Goal: Transaction & Acquisition: Subscribe to service/newsletter

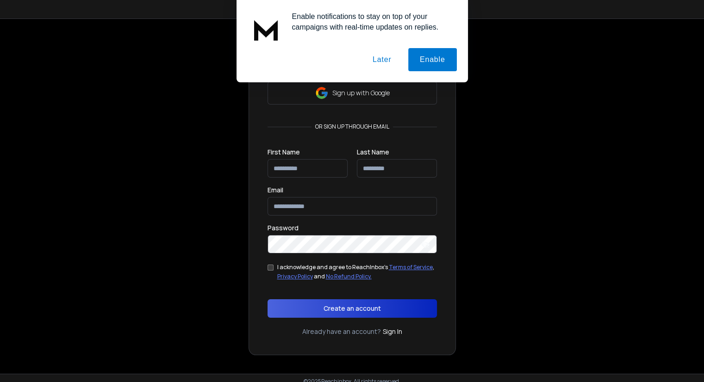
click at [390, 62] on button "Later" at bounding box center [382, 59] width 42 height 23
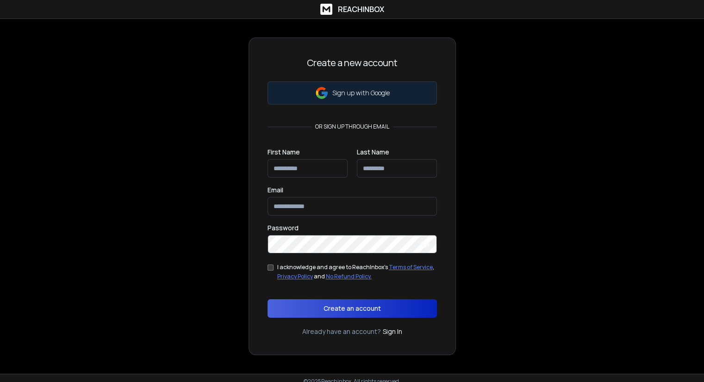
click at [341, 93] on p "Sign up with Google" at bounding box center [360, 92] width 57 height 9
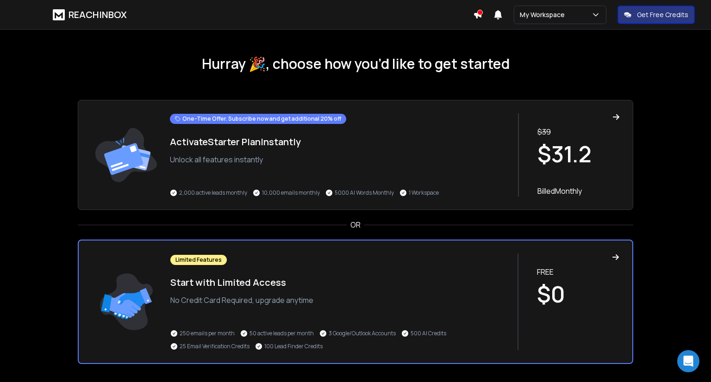
click at [261, 302] on p "No Credit Card Required, upgrade anytime" at bounding box center [339, 300] width 338 height 11
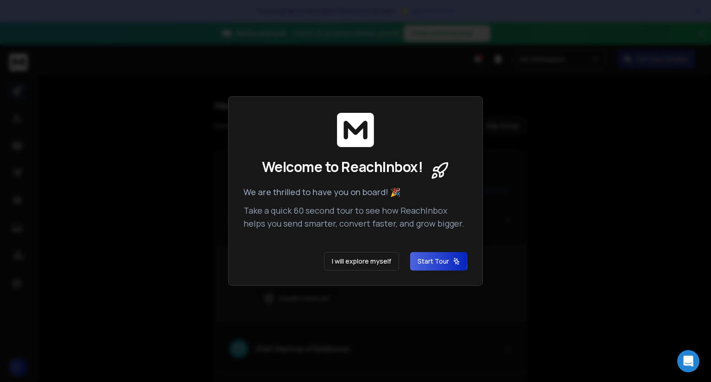
click at [439, 263] on span "Start Tour" at bounding box center [439, 261] width 43 height 9
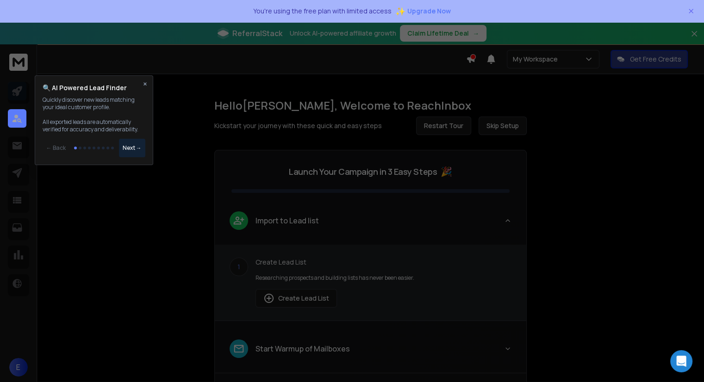
click at [137, 147] on button "Next →" at bounding box center [132, 148] width 26 height 19
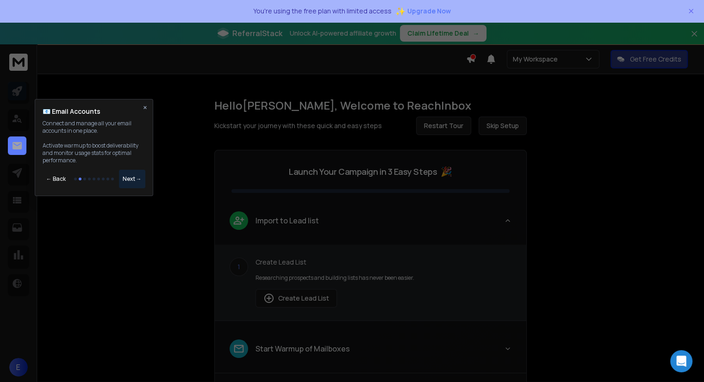
click at [135, 180] on button "Next →" at bounding box center [132, 179] width 26 height 19
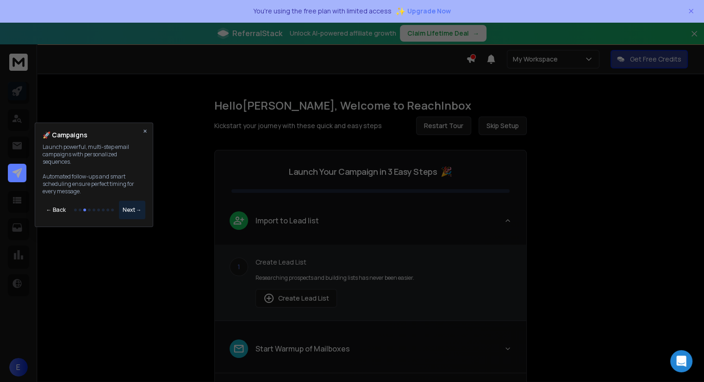
click at [139, 212] on button "Next →" at bounding box center [132, 210] width 26 height 19
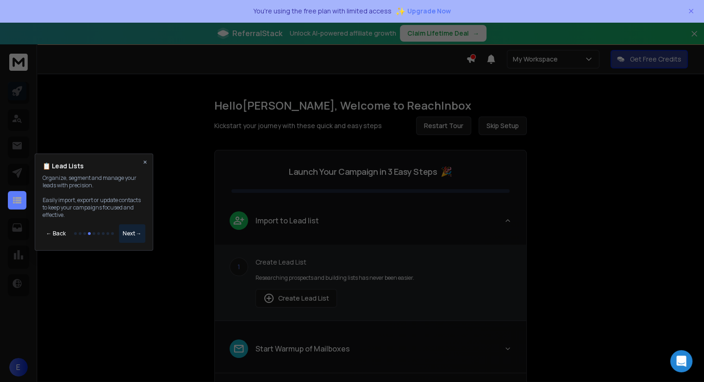
click at [136, 241] on button "Next →" at bounding box center [132, 234] width 26 height 19
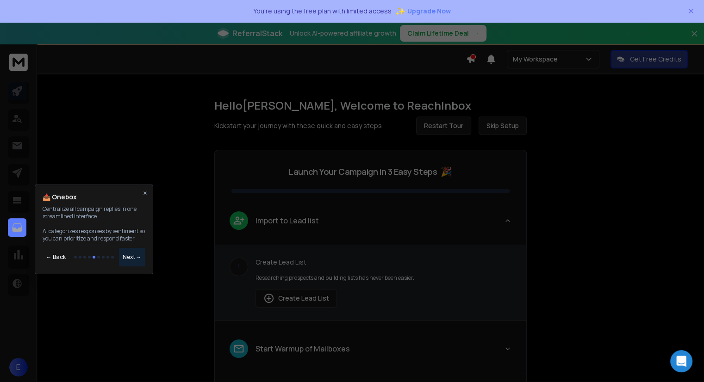
click at [136, 260] on button "Next →" at bounding box center [132, 257] width 26 height 19
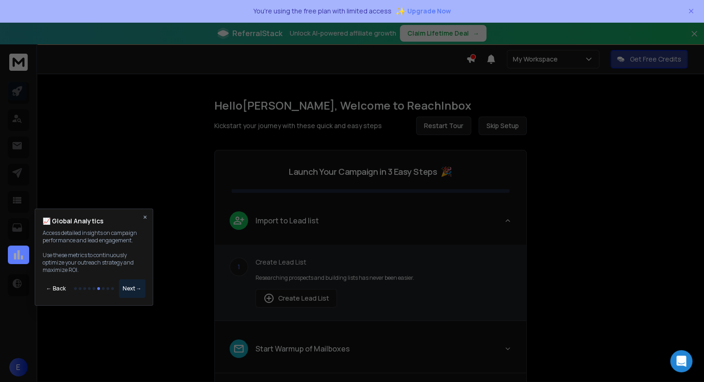
click at [131, 283] on button "Next →" at bounding box center [132, 289] width 26 height 19
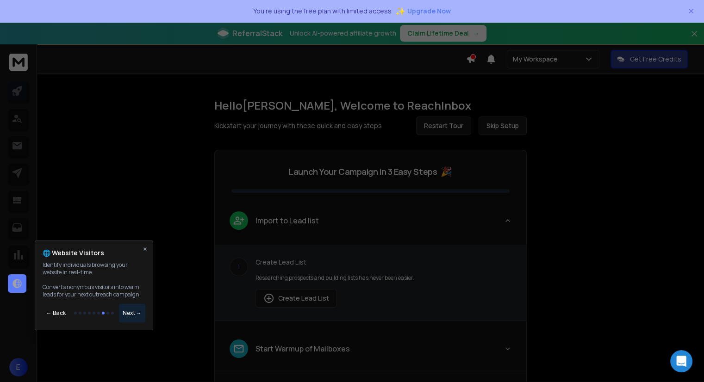
click at [128, 318] on button "Next →" at bounding box center [132, 313] width 26 height 19
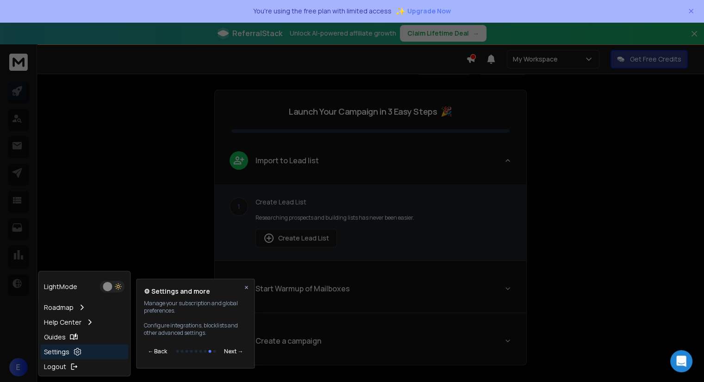
scroll to position [67, 0]
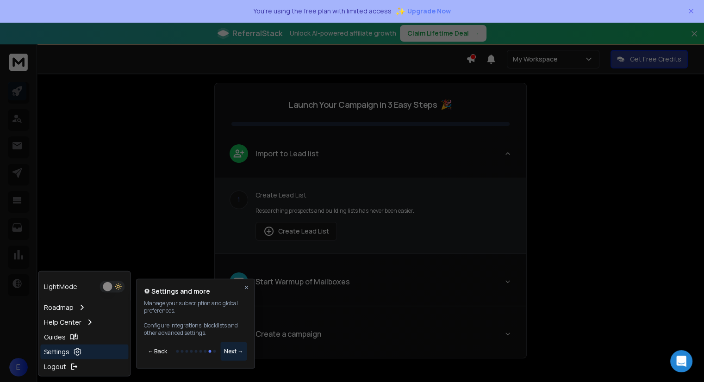
click at [234, 352] on button "Next →" at bounding box center [233, 352] width 26 height 19
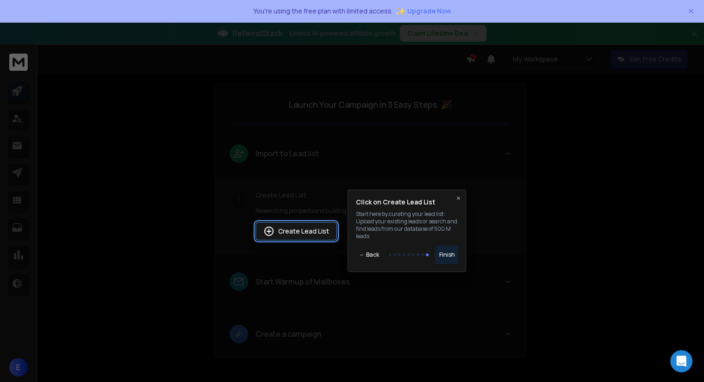
click at [453, 257] on button "Finish" at bounding box center [446, 255] width 23 height 19
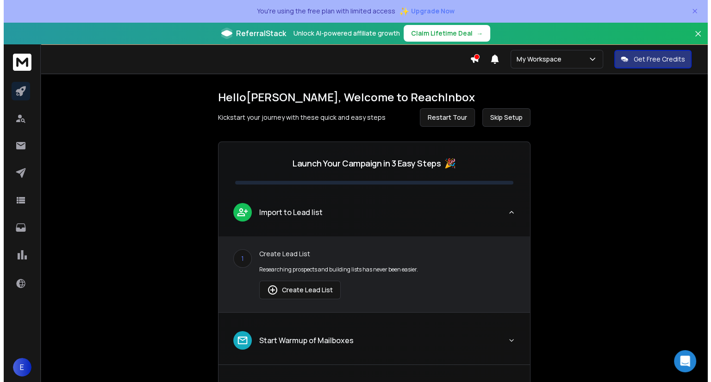
scroll to position [0, 0]
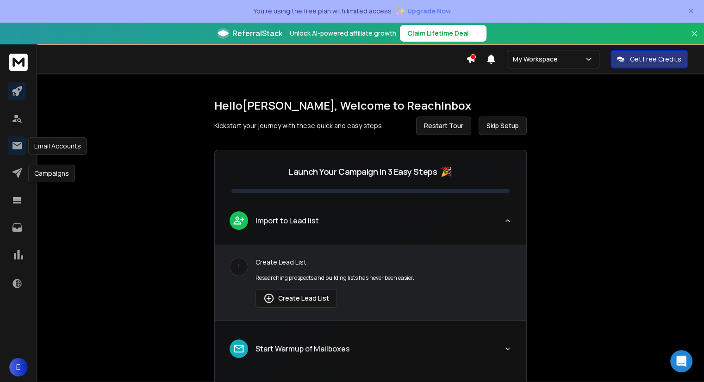
click at [17, 144] on icon at bounding box center [16, 145] width 9 height 7
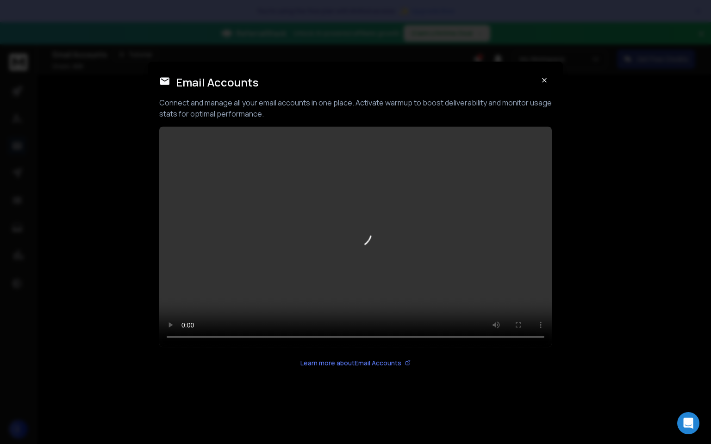
click at [159, 348] on video at bounding box center [355, 237] width 393 height 221
